Goal: Find specific page/section: Find specific page/section

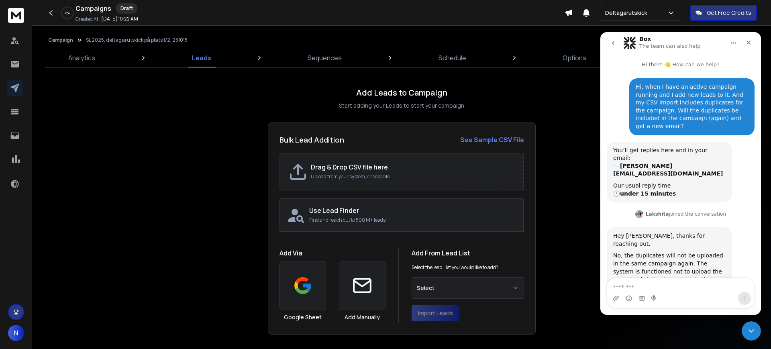
click at [676, 283] on textarea "Message…" at bounding box center [680, 285] width 147 height 14
type textarea "**********"
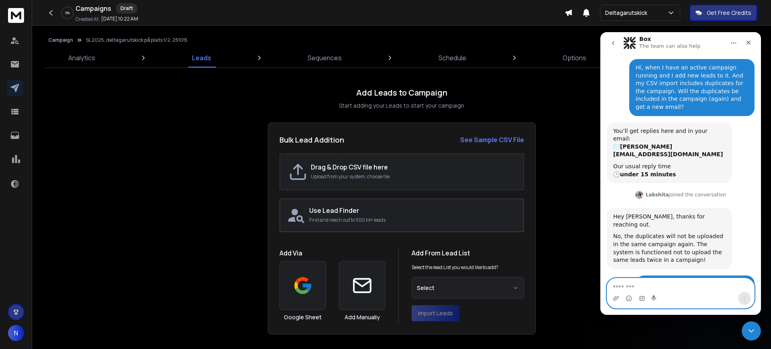
scroll to position [43, 0]
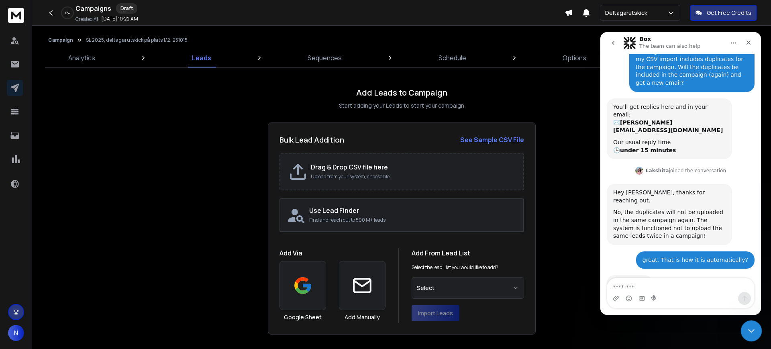
click at [747, 332] on icon "Close Intercom Messenger" at bounding box center [750, 330] width 10 height 10
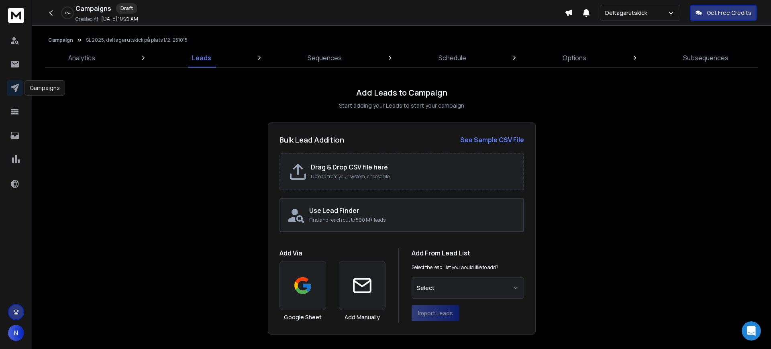
click at [13, 89] on icon at bounding box center [15, 88] width 10 height 10
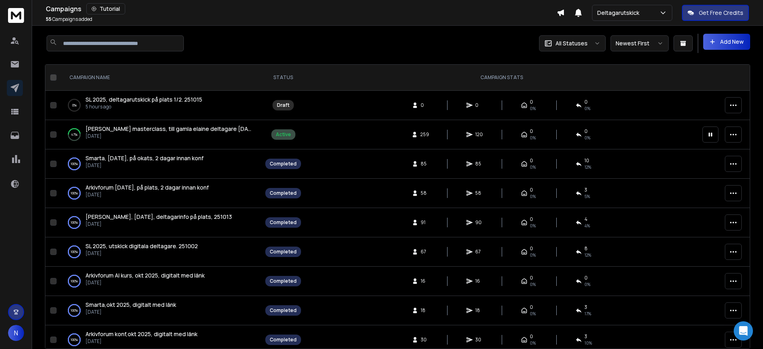
click at [175, 101] on span "SL 2025, deltagarutskick på plats 1/2. 251015" at bounding box center [144, 100] width 117 height 8
